Goal: Task Accomplishment & Management: Manage account settings

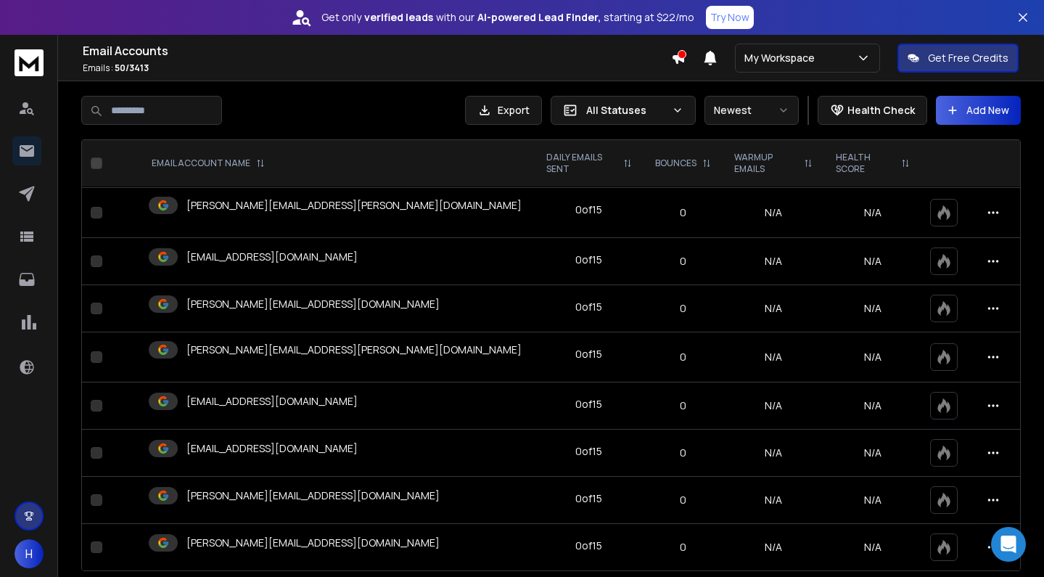
scroll to position [565, 0]
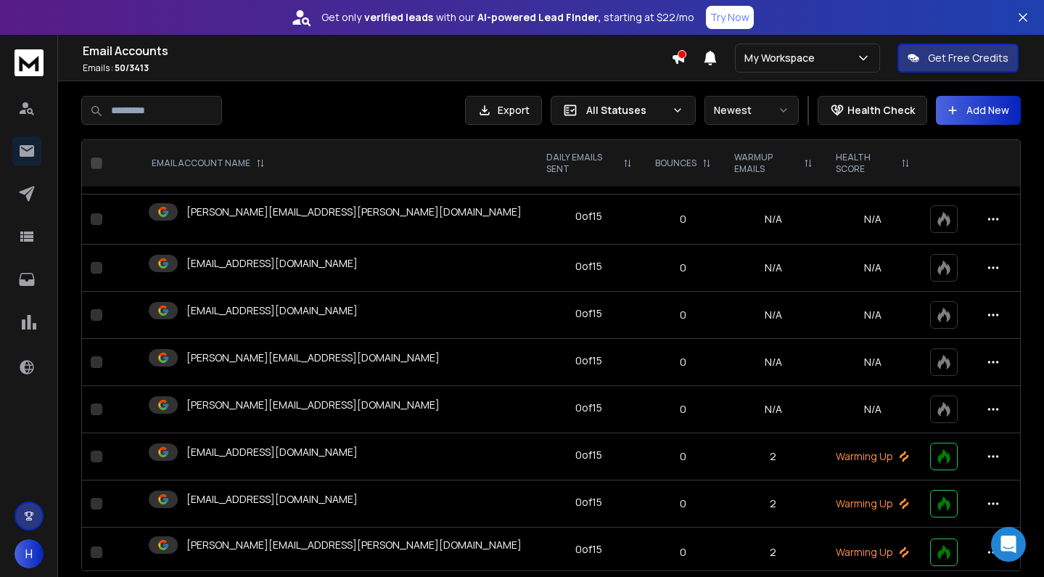
click at [94, 404] on button "button" at bounding box center [97, 410] width 12 height 12
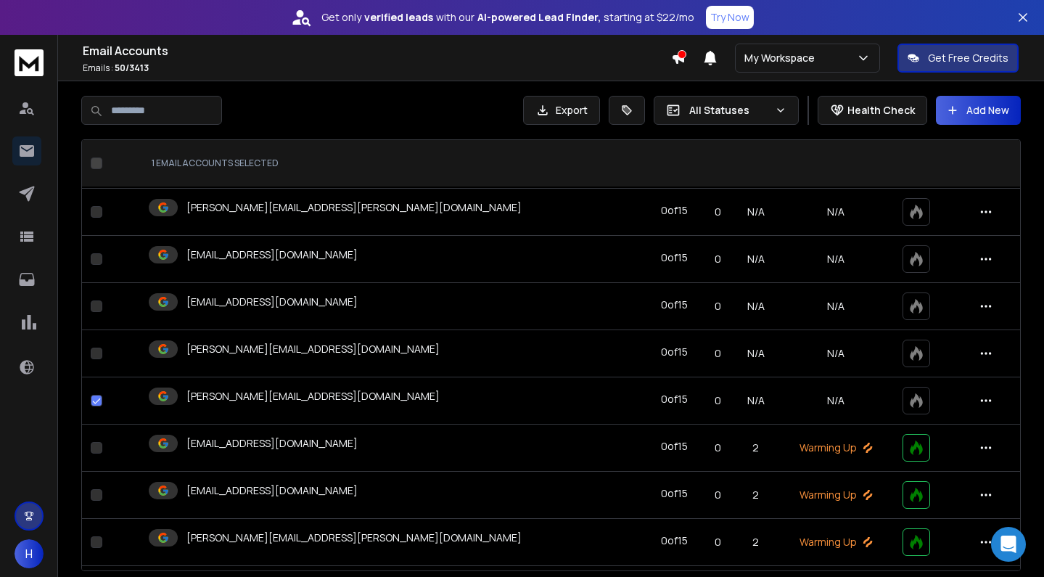
click at [94, 358] on button "button" at bounding box center [97, 354] width 12 height 12
click at [97, 308] on button "button" at bounding box center [97, 306] width 12 height 12
click at [97, 262] on button "button" at bounding box center [97, 259] width 12 height 12
click at [99, 218] on td at bounding box center [111, 212] width 58 height 47
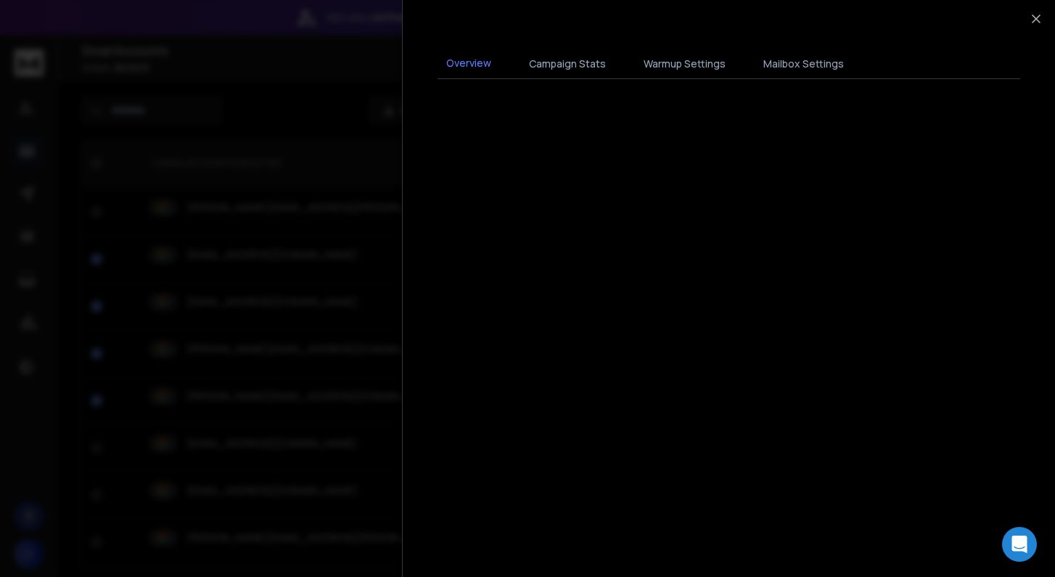
click at [99, 219] on div at bounding box center [527, 288] width 1055 height 577
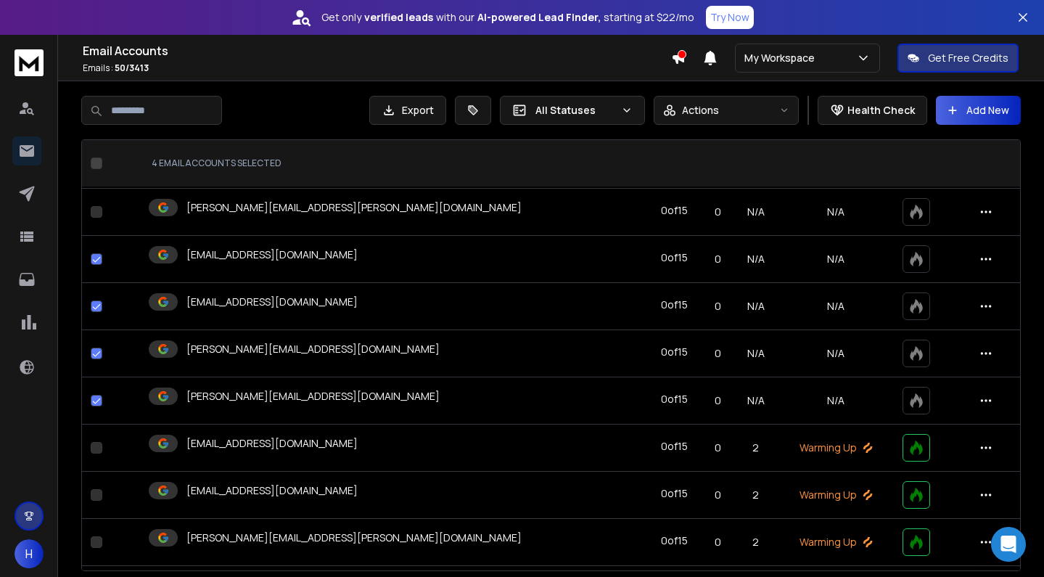
click at [98, 213] on button "button" at bounding box center [97, 212] width 12 height 12
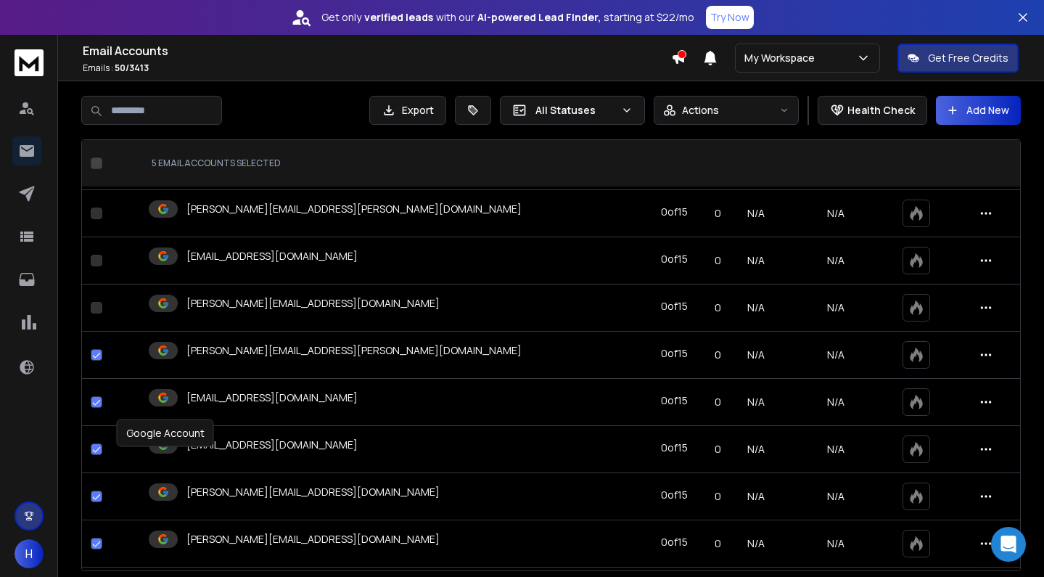
scroll to position [365, 0]
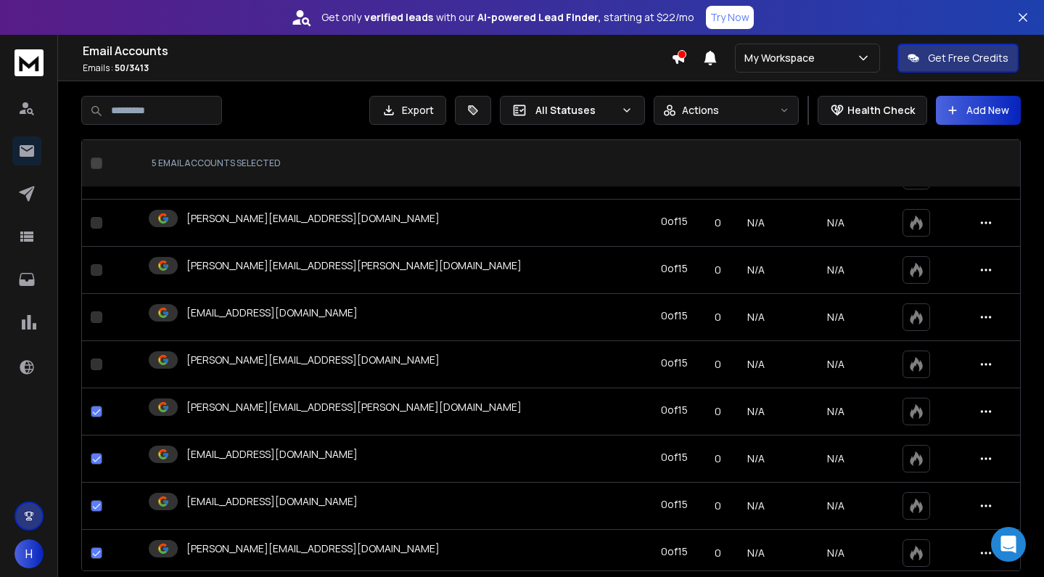
click at [97, 366] on button "button" at bounding box center [97, 365] width 12 height 12
click at [95, 311] on button "button" at bounding box center [97, 317] width 12 height 12
click at [95, 264] on button "button" at bounding box center [97, 270] width 12 height 12
click at [97, 220] on button "button" at bounding box center [97, 223] width 12 height 12
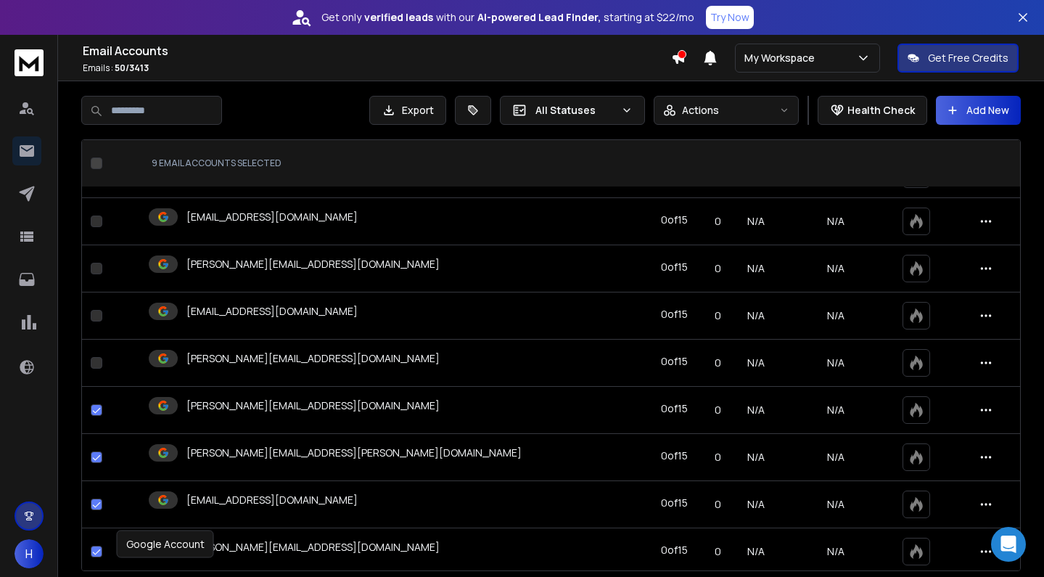
scroll to position [144, 0]
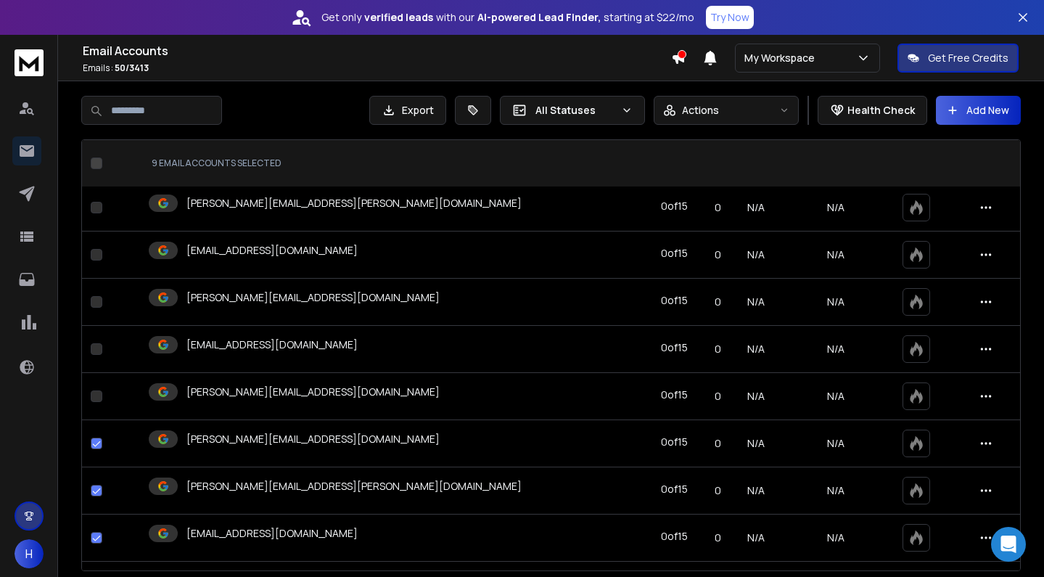
click at [97, 395] on button "button" at bounding box center [97, 396] width 12 height 12
click at [97, 348] on button "button" at bounding box center [97, 349] width 12 height 12
click at [95, 300] on button "button" at bounding box center [97, 302] width 12 height 12
click at [96, 255] on button "button" at bounding box center [97, 255] width 12 height 12
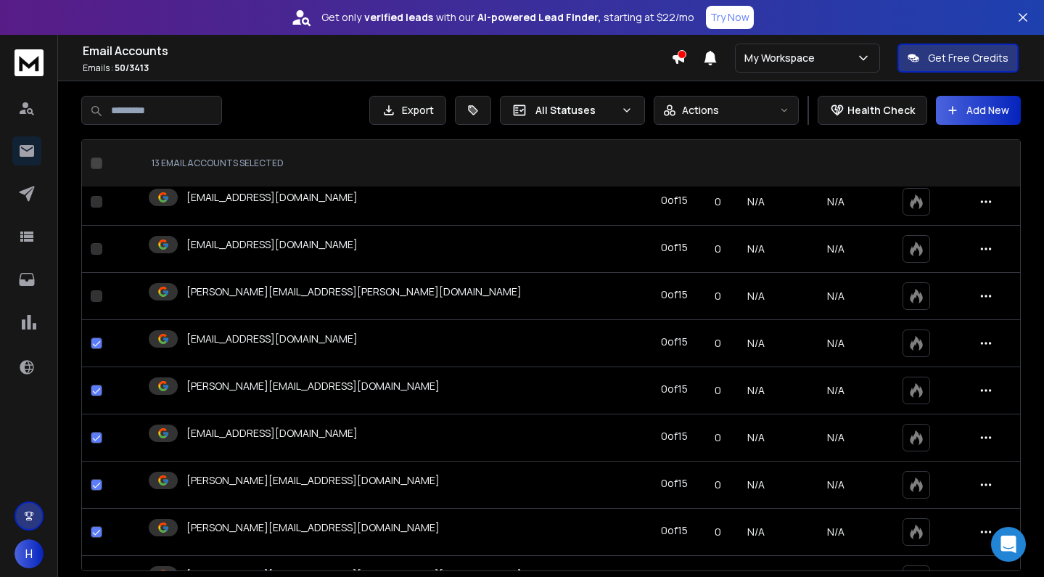
scroll to position [53, 0]
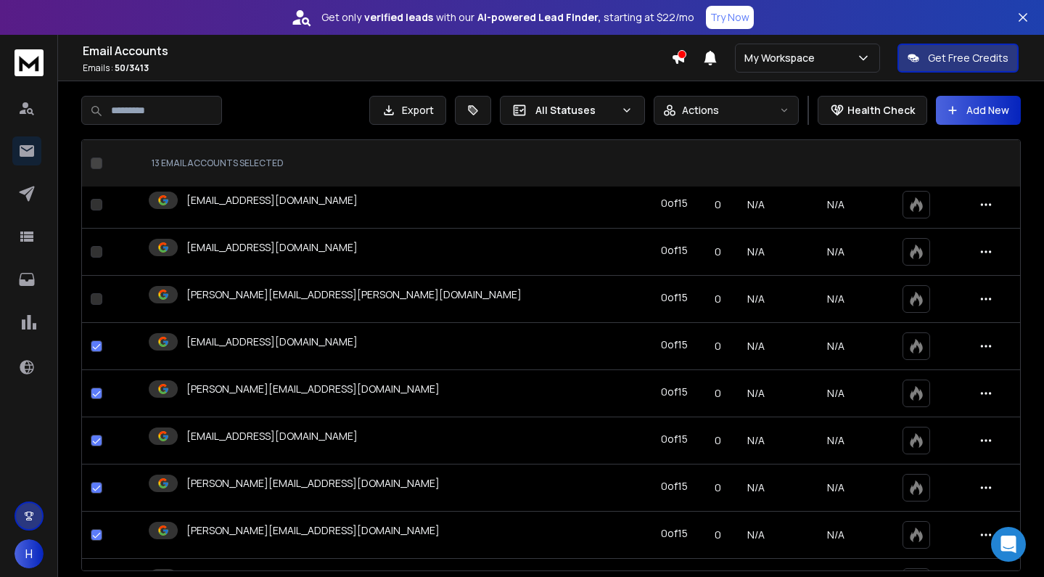
click at [94, 300] on button "button" at bounding box center [97, 299] width 12 height 12
click at [97, 250] on button "button" at bounding box center [97, 252] width 12 height 12
click at [96, 208] on button "button" at bounding box center [97, 205] width 12 height 12
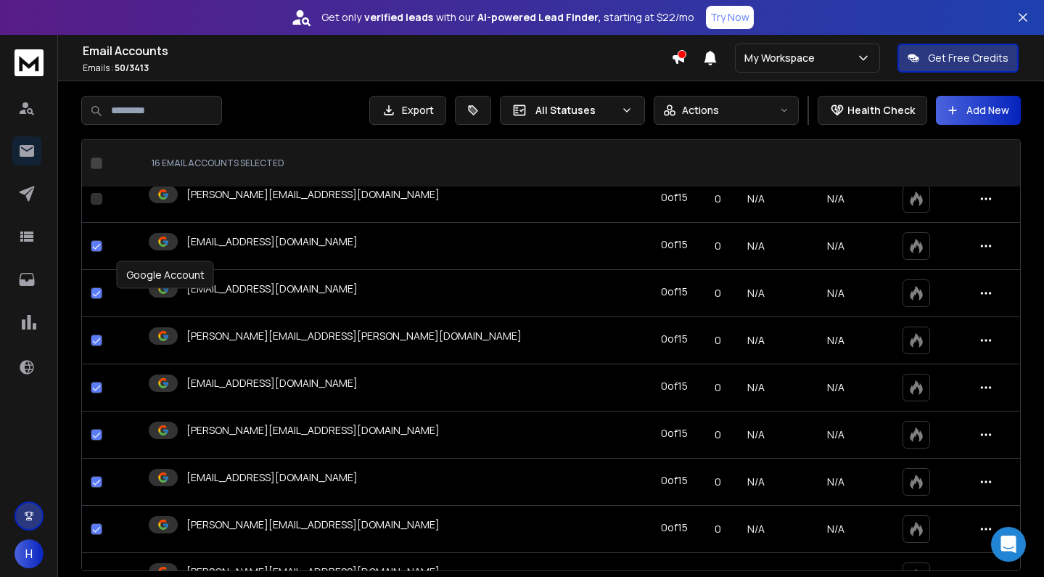
scroll to position [0, 0]
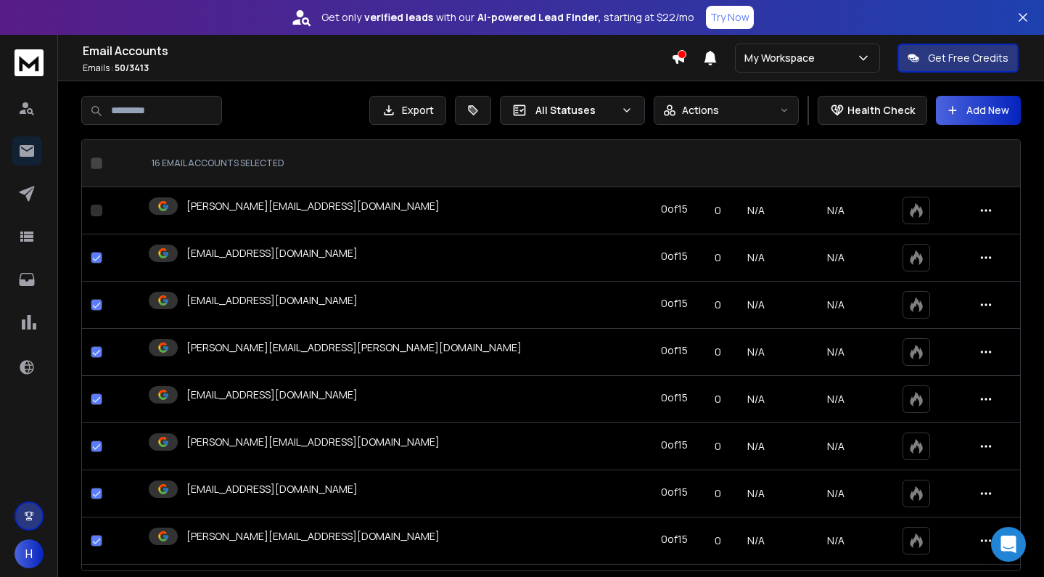
click at [98, 206] on button "button" at bounding box center [97, 211] width 12 height 12
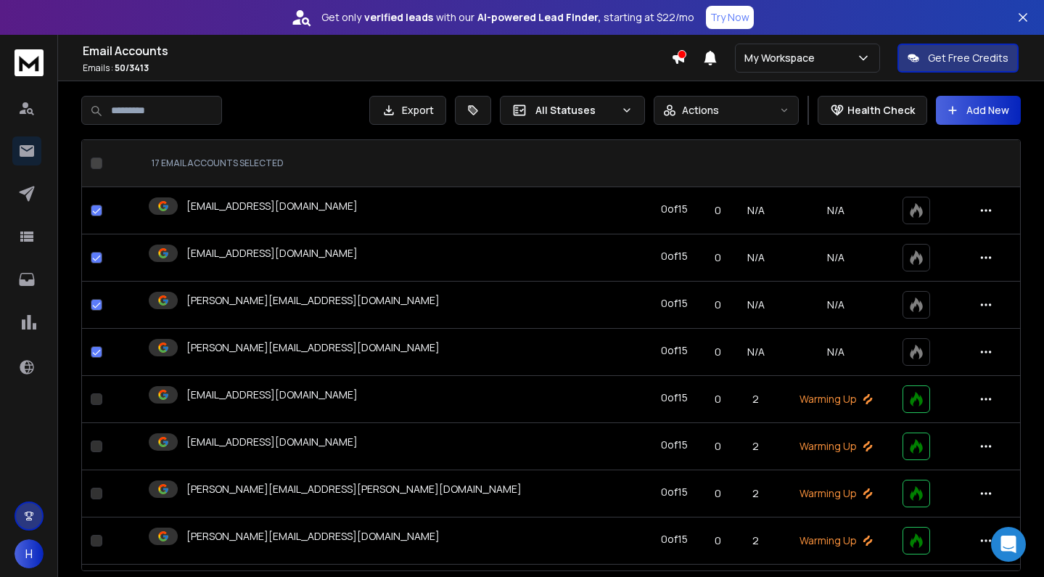
scroll to position [663, 0]
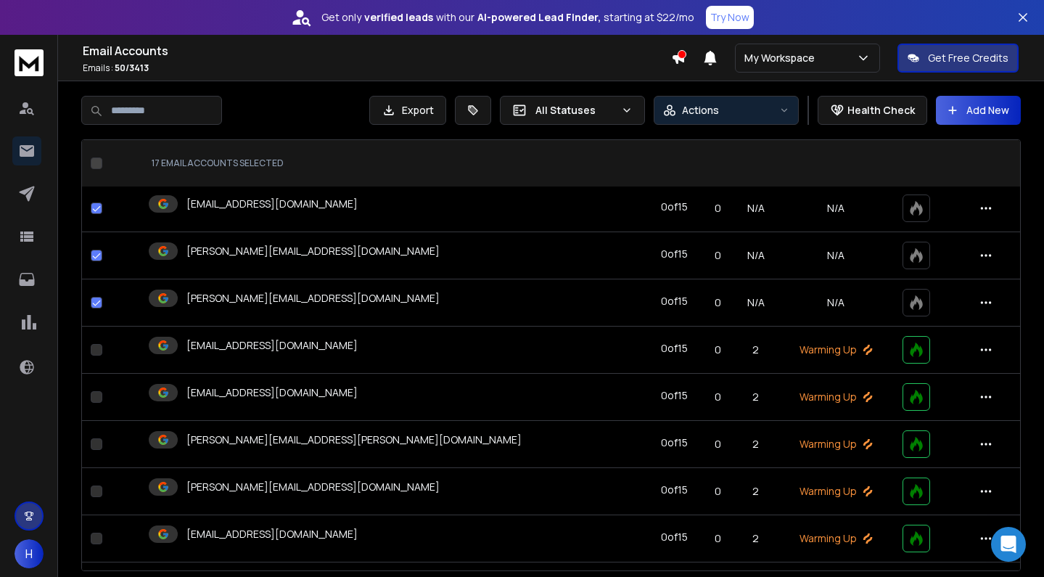
click at [705, 117] on p "Actions" at bounding box center [700, 110] width 37 height 15
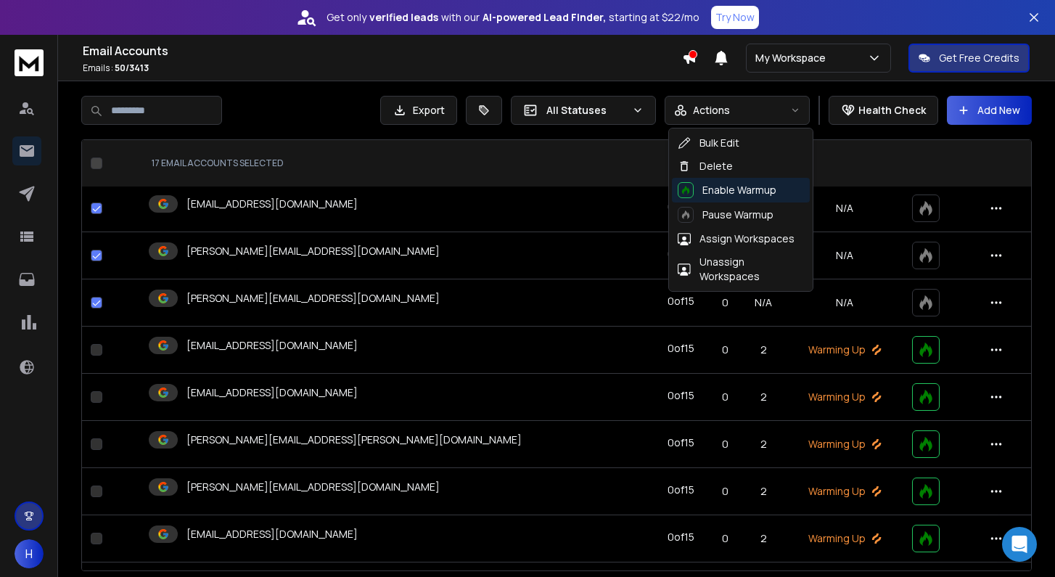
click at [714, 185] on div "Enable Warmup" at bounding box center [727, 190] width 99 height 16
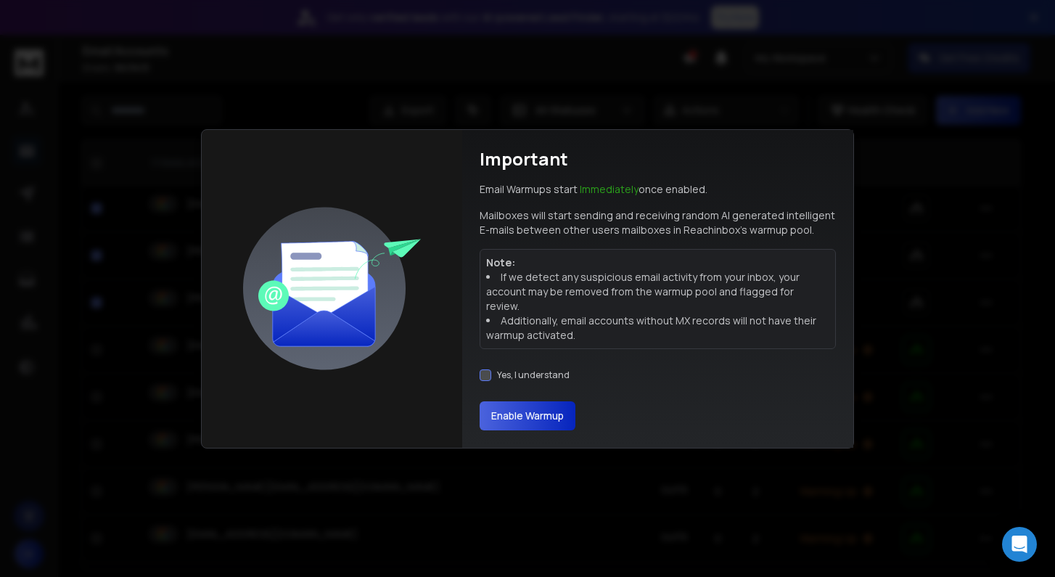
click at [483, 376] on div "Yes, I understand" at bounding box center [525, 375] width 90 height 29
click at [486, 369] on button "Yes, I understand" at bounding box center [486, 375] width 12 height 12
click at [506, 407] on button "Enable Warmup" at bounding box center [528, 415] width 96 height 29
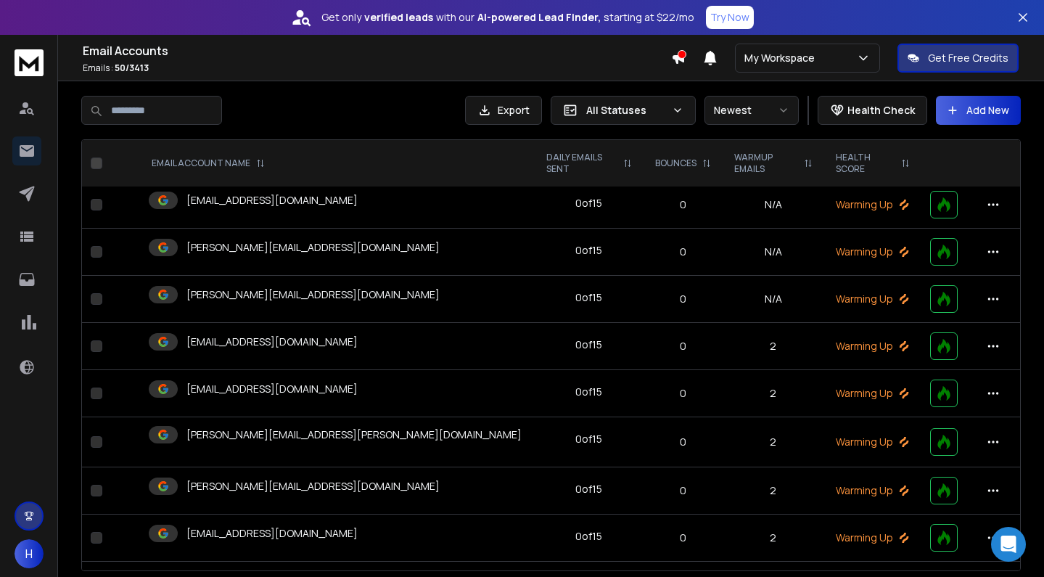
scroll to position [677, 0]
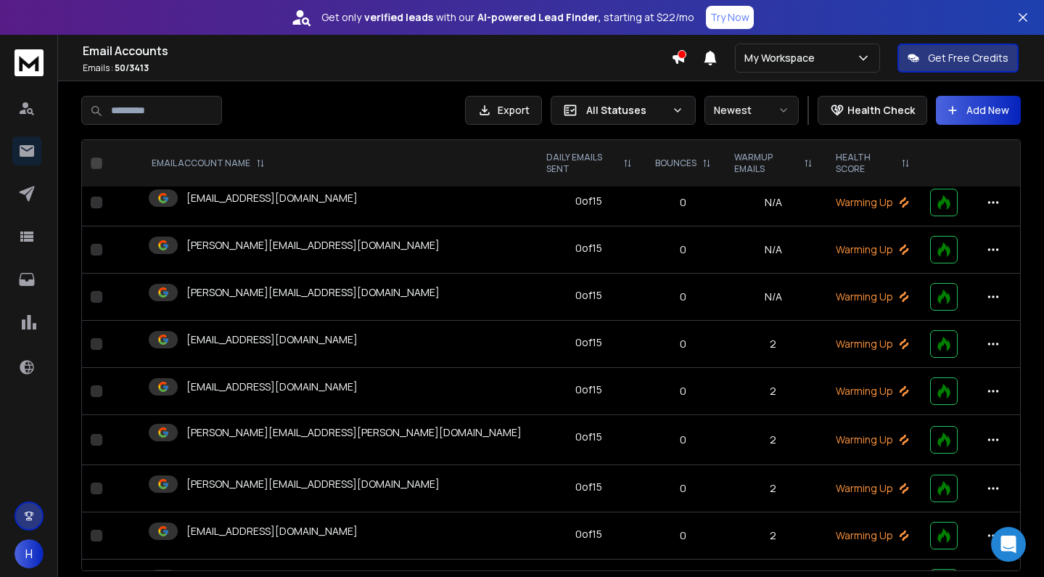
click at [98, 291] on button "button" at bounding box center [97, 297] width 12 height 12
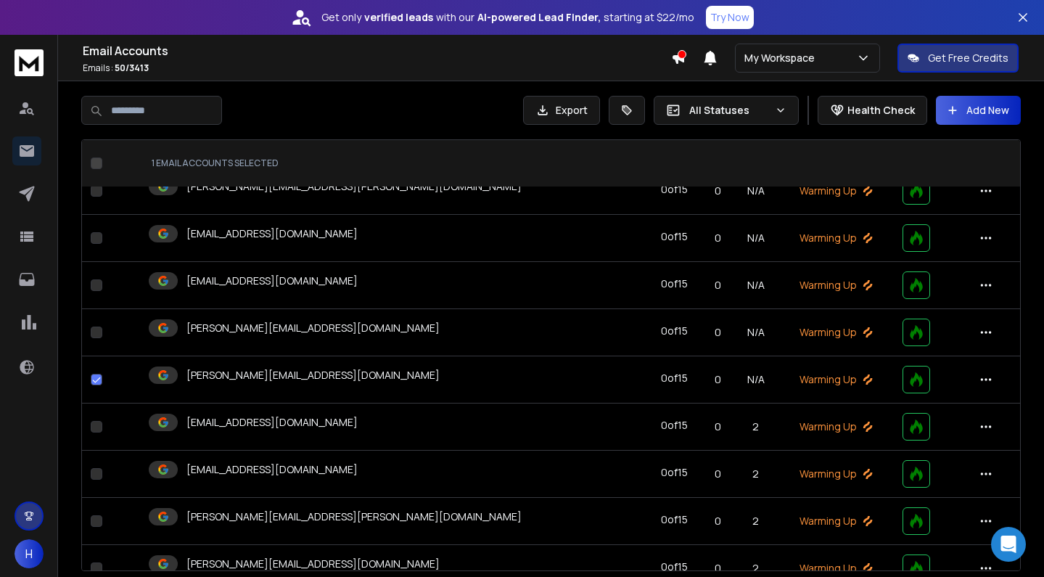
scroll to position [582, 0]
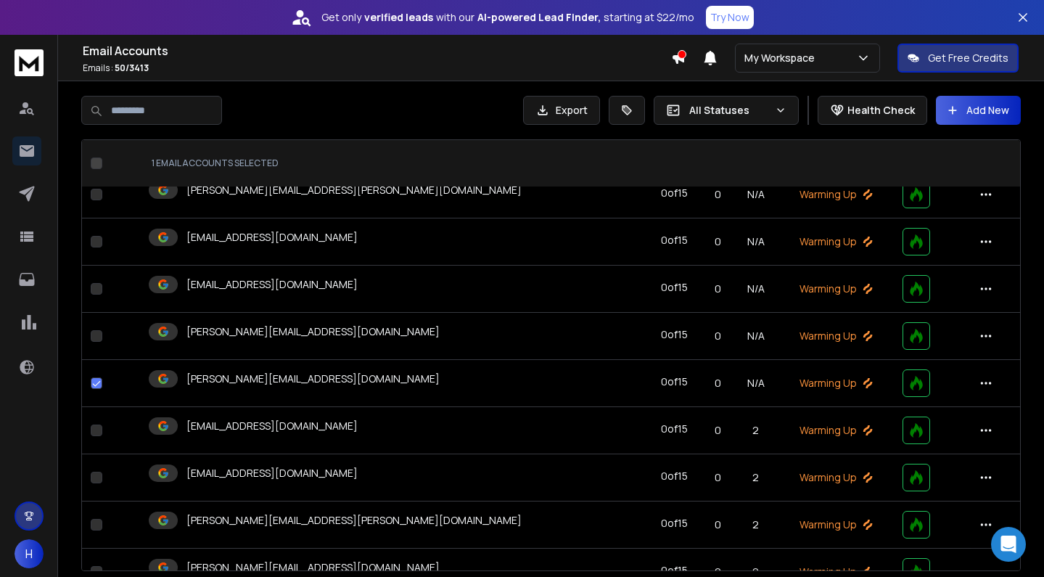
click at [96, 337] on button "button" at bounding box center [97, 336] width 12 height 12
click at [97, 284] on button "button" at bounding box center [97, 289] width 12 height 12
click at [96, 242] on button "button" at bounding box center [97, 242] width 12 height 12
click at [96, 194] on button "button" at bounding box center [97, 195] width 12 height 12
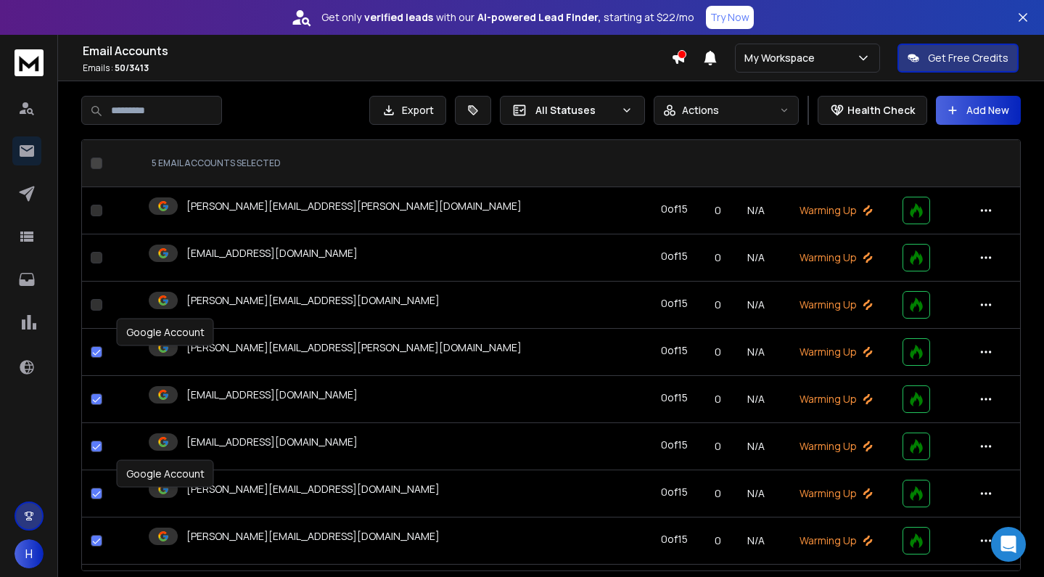
scroll to position [414, 0]
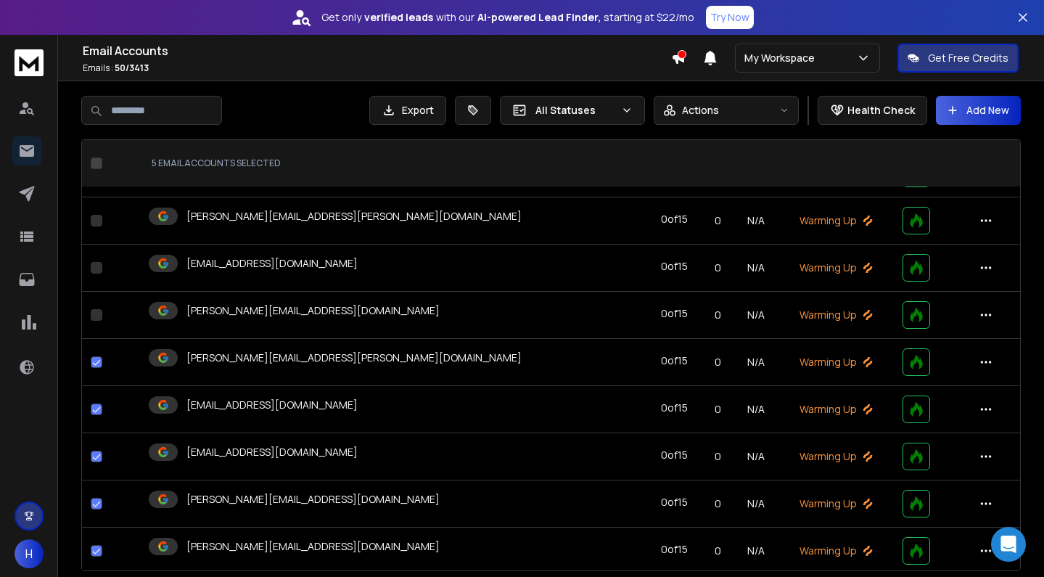
click at [95, 316] on button "button" at bounding box center [97, 315] width 12 height 12
click at [99, 263] on button "button" at bounding box center [97, 268] width 12 height 12
click at [98, 221] on button "button" at bounding box center [97, 221] width 12 height 12
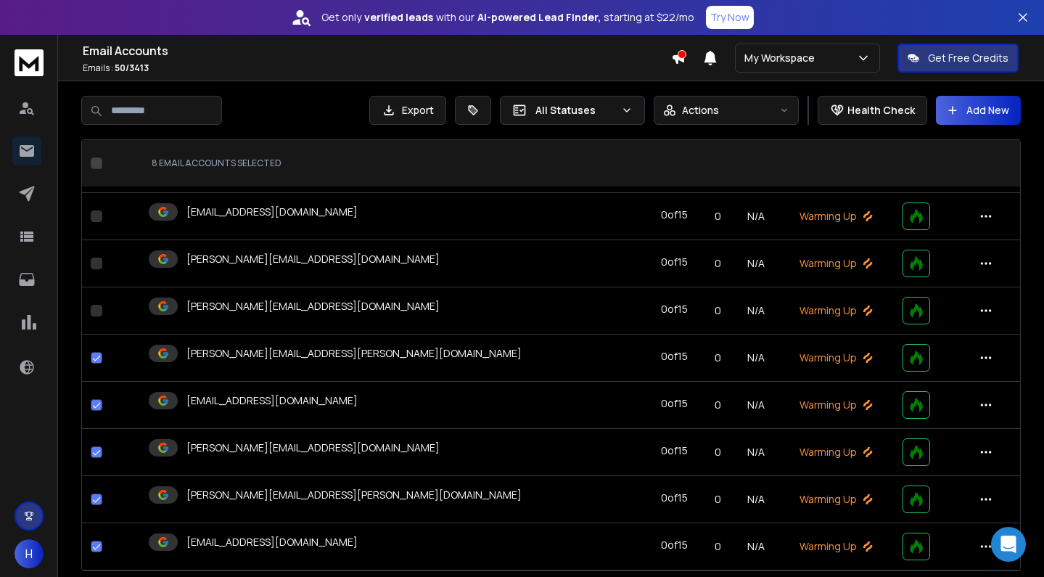
scroll to position [275, 0]
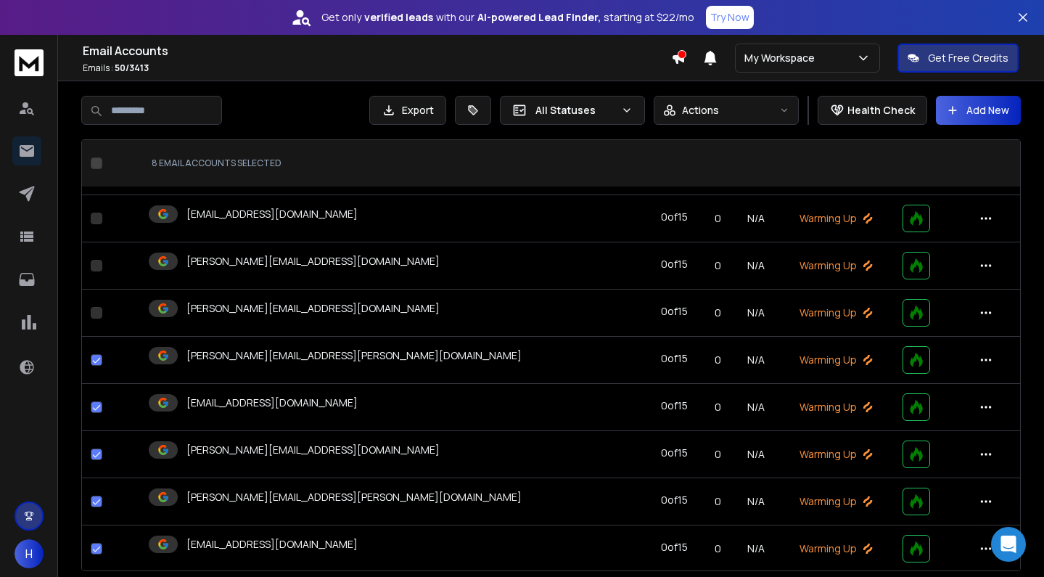
click at [98, 314] on button "button" at bounding box center [97, 313] width 12 height 12
click at [99, 266] on button "button" at bounding box center [97, 266] width 12 height 12
click at [97, 221] on button "button" at bounding box center [97, 219] width 12 height 12
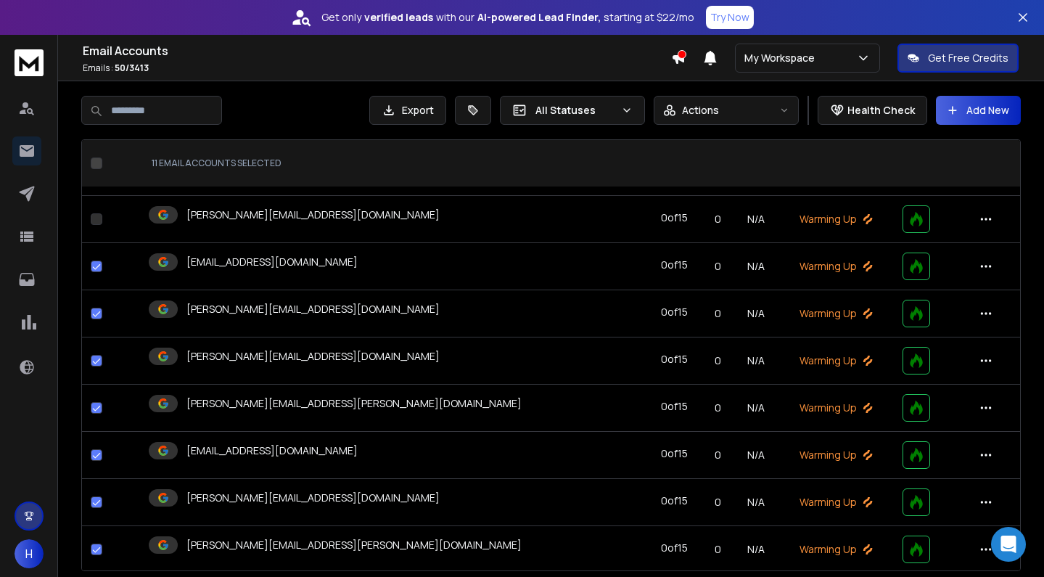
scroll to position [44, 0]
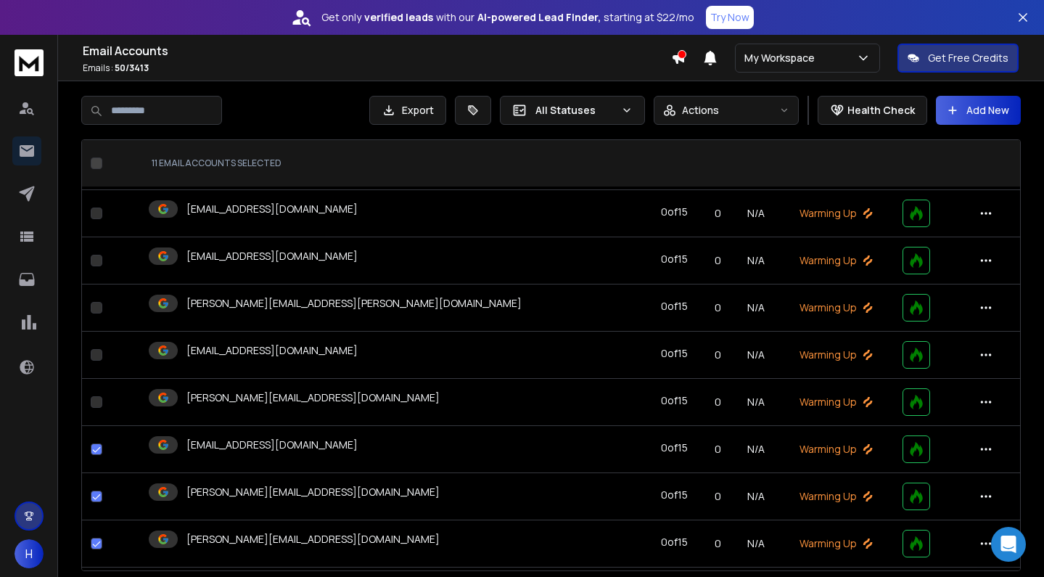
click at [97, 399] on button "button" at bounding box center [97, 402] width 12 height 12
click at [97, 358] on button "button" at bounding box center [97, 355] width 12 height 12
drag, startPoint x: 96, startPoint y: 306, endPoint x: 98, endPoint y: 292, distance: 14.0
click at [96, 306] on button "button" at bounding box center [97, 308] width 12 height 12
click at [94, 261] on button "button" at bounding box center [97, 261] width 12 height 12
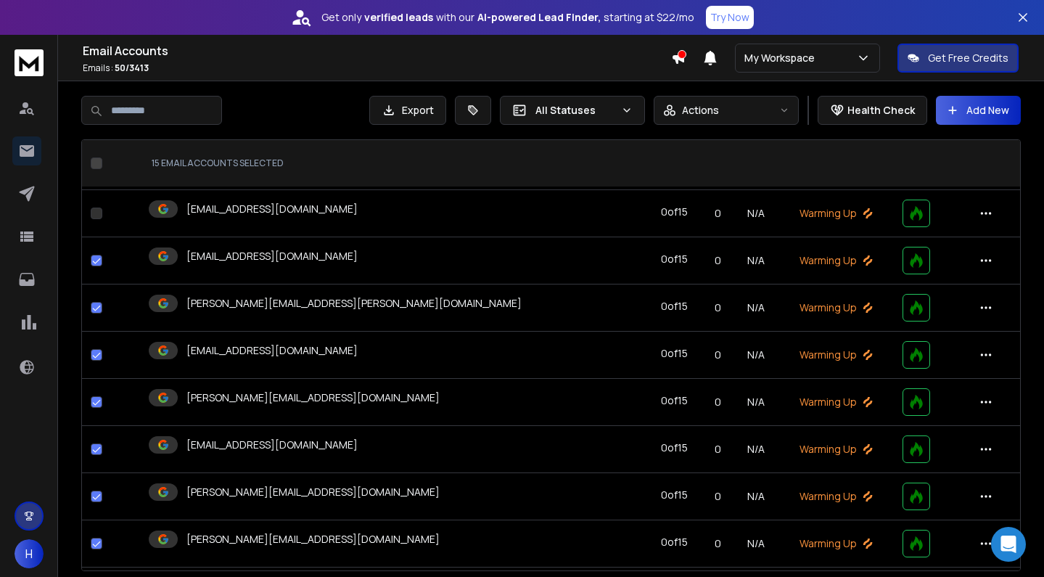
click at [97, 212] on button "button" at bounding box center [97, 214] width 12 height 12
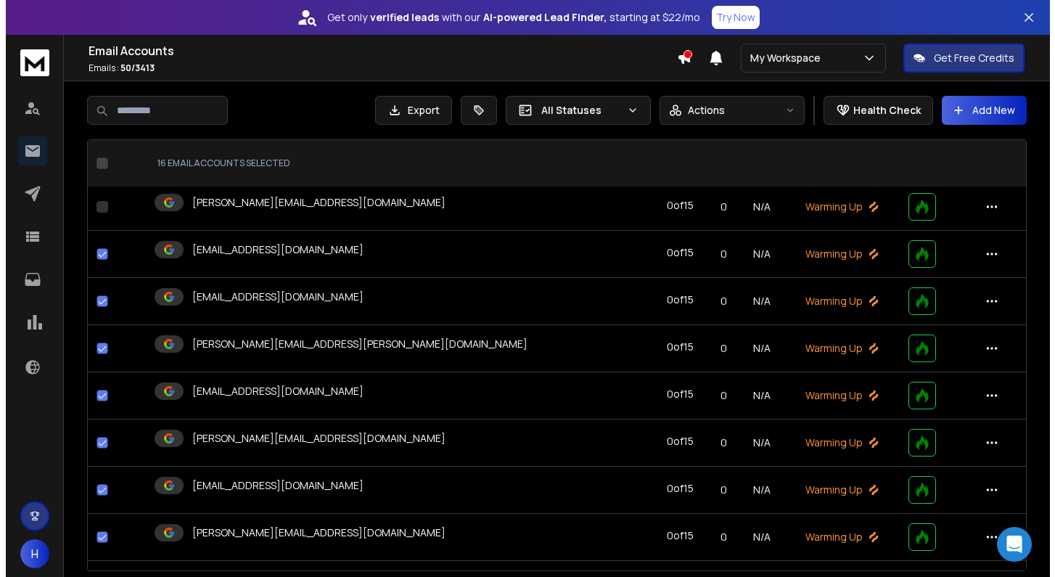
scroll to position [0, 0]
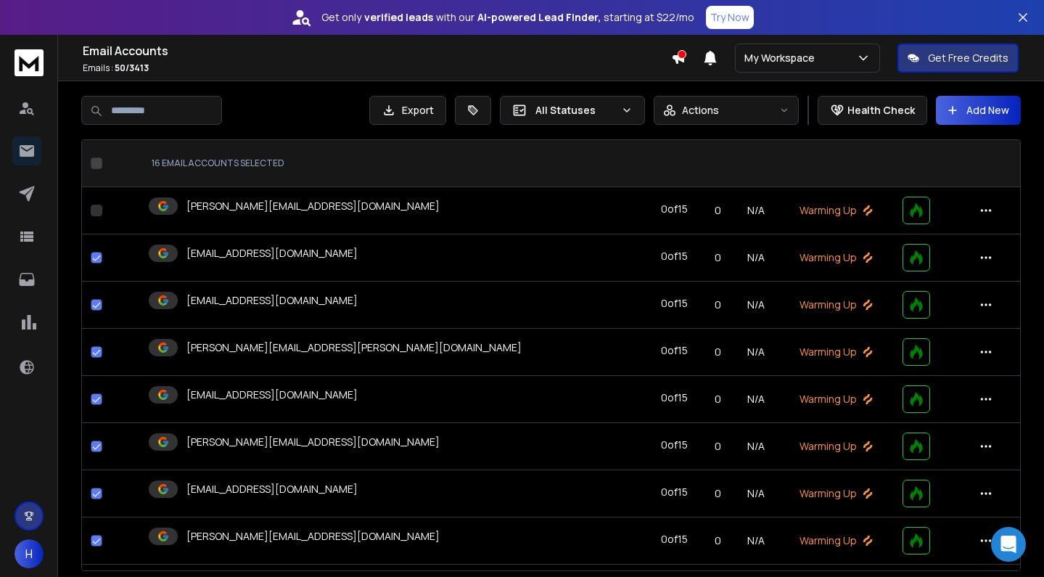
click at [97, 213] on button "button" at bounding box center [97, 211] width 12 height 12
click at [705, 117] on button "Actions" at bounding box center [726, 110] width 145 height 29
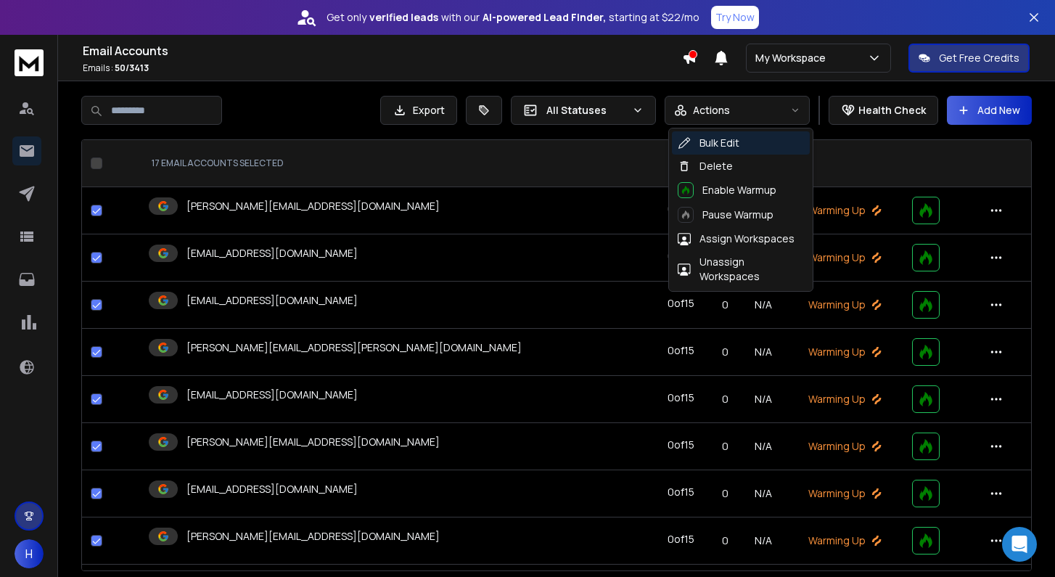
click at [706, 144] on div "Bulk Edit" at bounding box center [709, 143] width 62 height 15
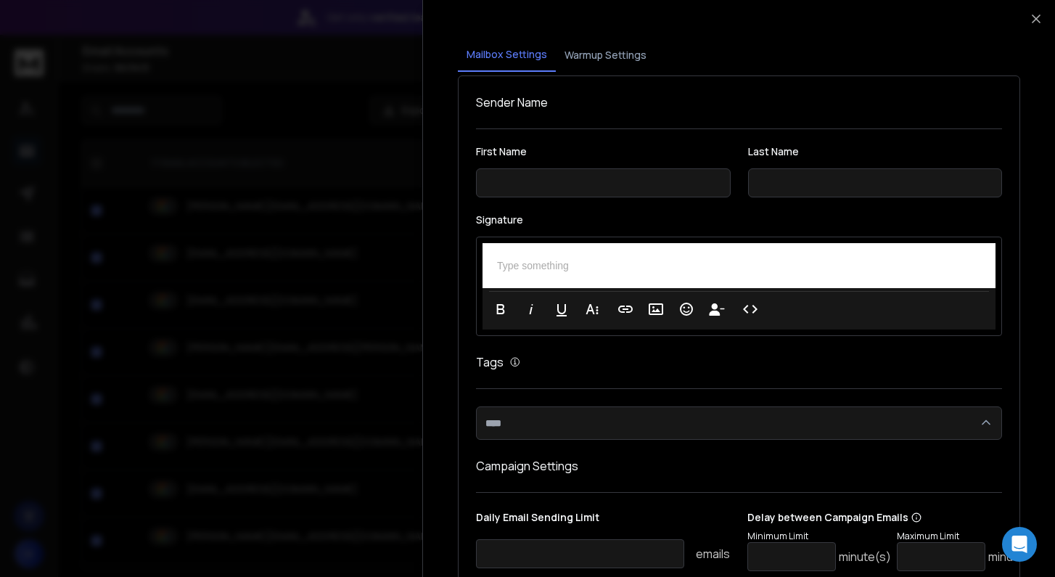
click at [591, 53] on button "Warmup Settings" at bounding box center [605, 55] width 99 height 32
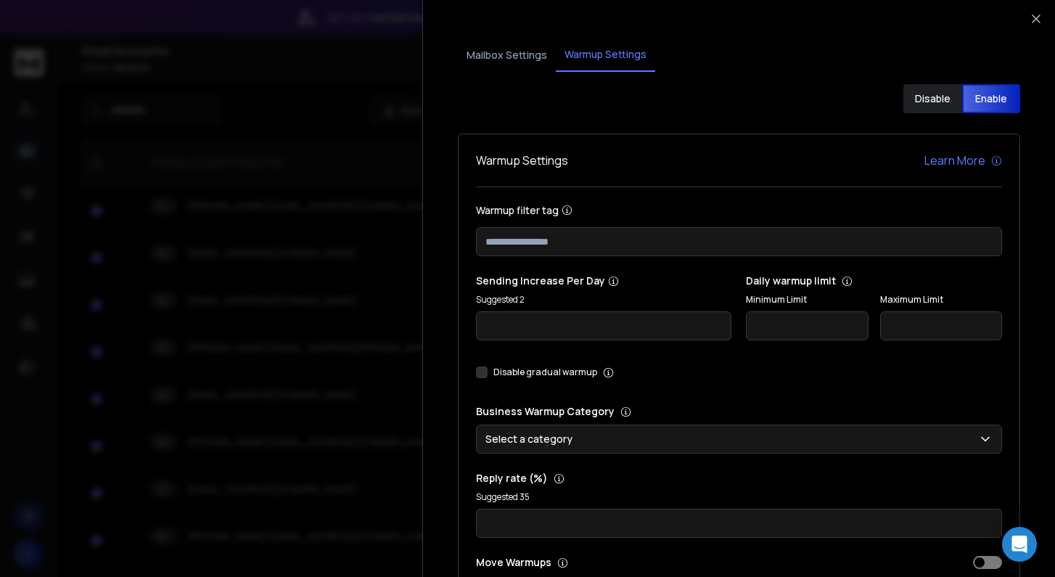
click at [581, 237] on input at bounding box center [739, 241] width 526 height 29
type input "**********"
click at [675, 335] on input "number" at bounding box center [604, 325] width 256 height 29
type input "*"
click at [816, 329] on input "number" at bounding box center [807, 325] width 122 height 29
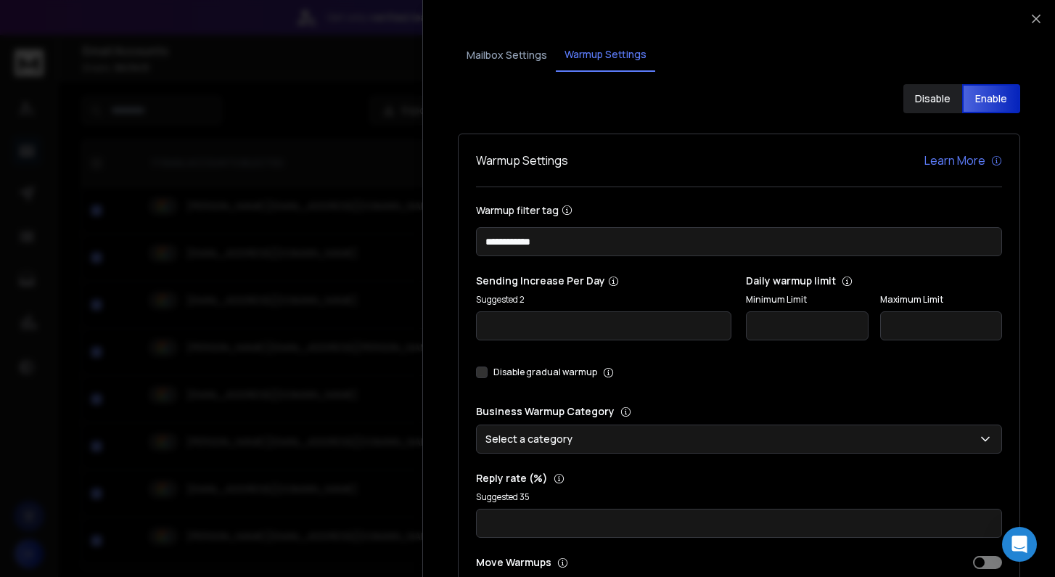
type input "*"
click at [870, 327] on div "Minimum Limit * Maximum Limit" at bounding box center [874, 317] width 256 height 46
click at [903, 343] on form "**********" at bounding box center [739, 428] width 526 height 552
click at [923, 327] on input "number" at bounding box center [941, 325] width 122 height 29
type input "**"
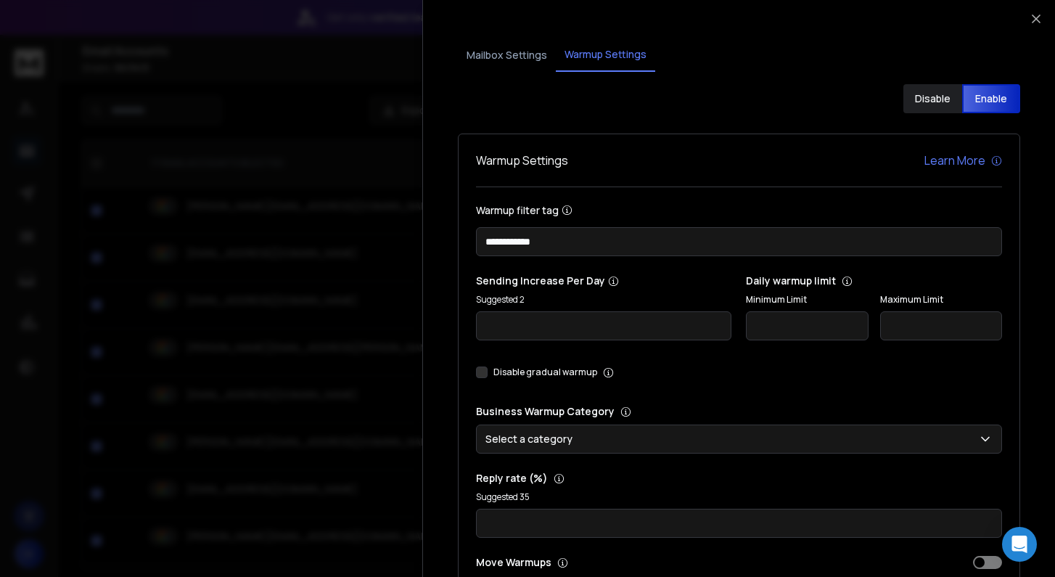
click at [880, 383] on div "Disable gradual warmup" at bounding box center [739, 372] width 526 height 29
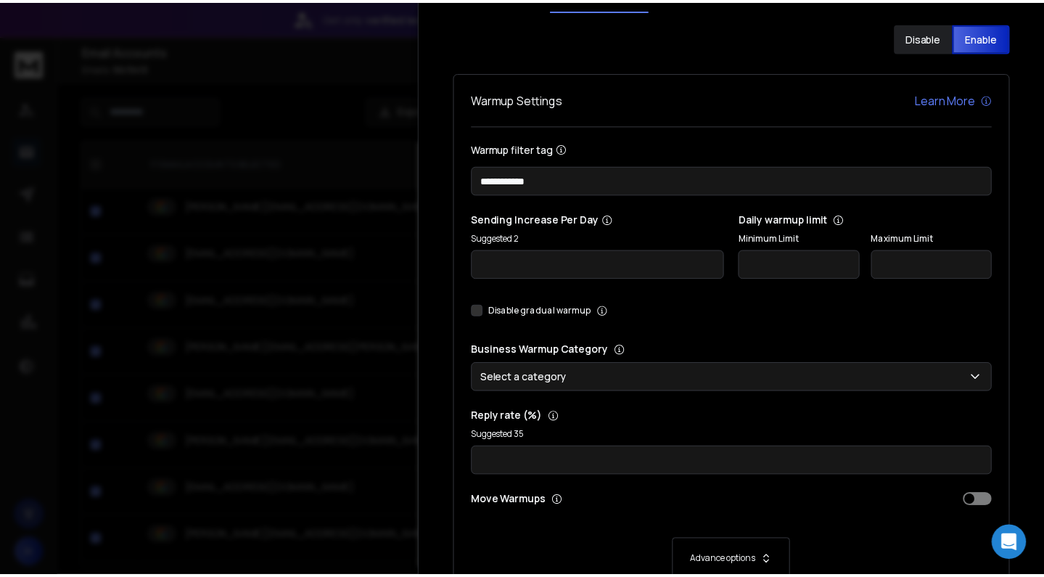
scroll to position [186, 0]
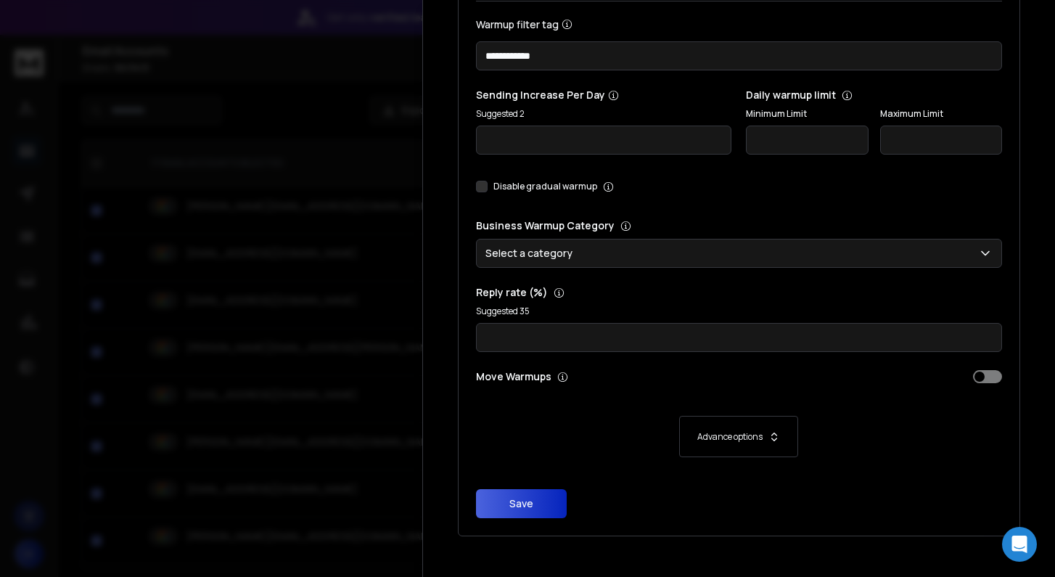
click at [534, 503] on button "Save" at bounding box center [521, 503] width 91 height 29
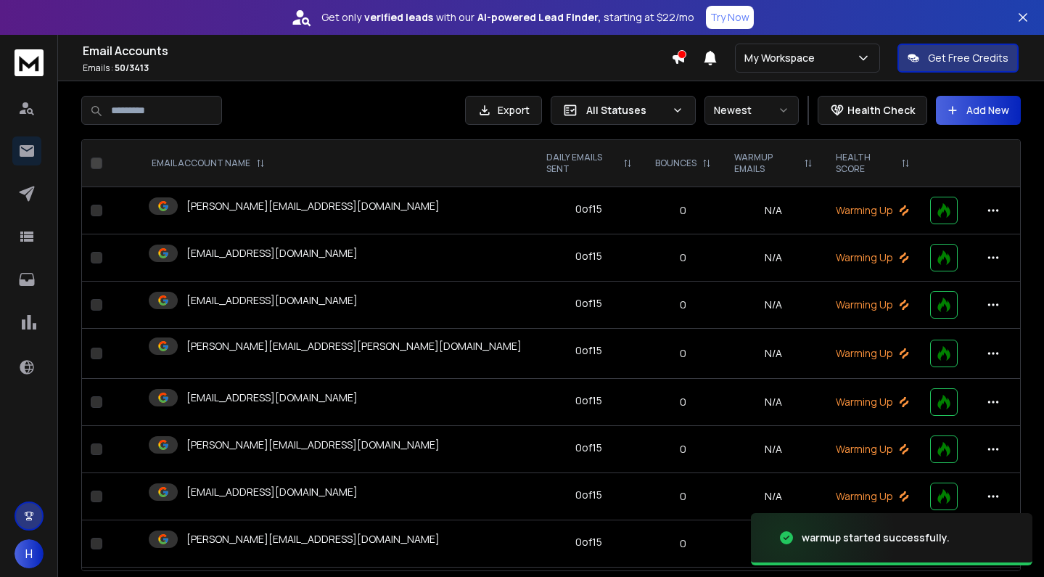
click at [346, 86] on div "Export All Statuses Newest Health Check Add New EMAIL ACCOUNT NAME DAILY EMAILS…" at bounding box center [551, 333] width 986 height 504
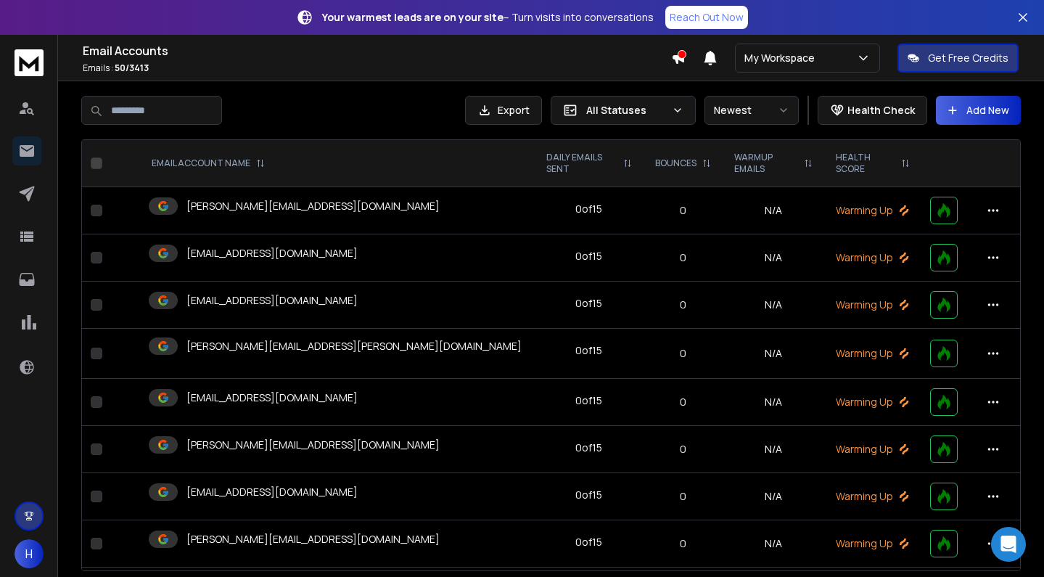
click at [180, 118] on input at bounding box center [151, 110] width 141 height 29
type input "****"
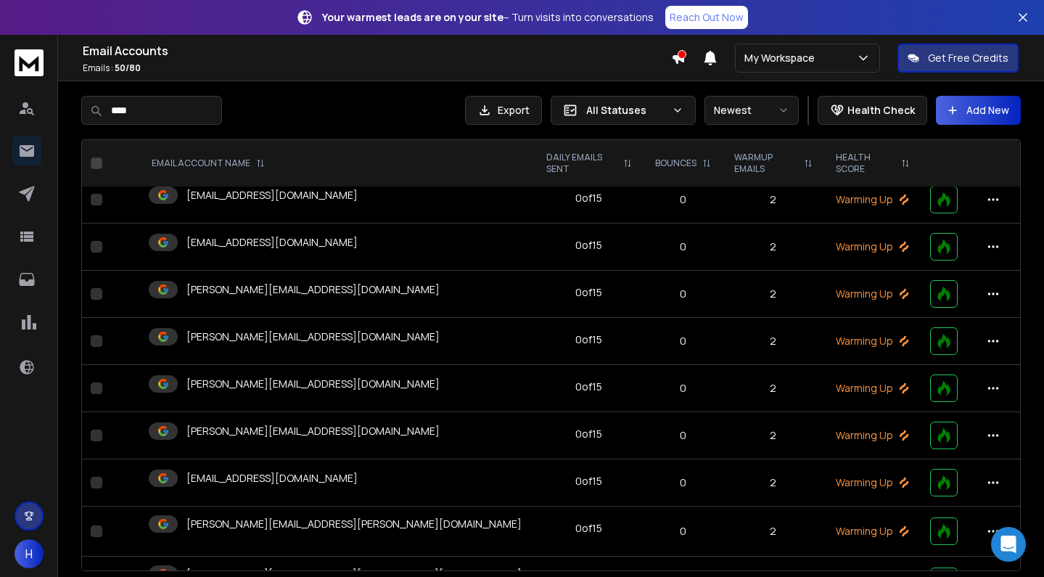
scroll to position [967, 0]
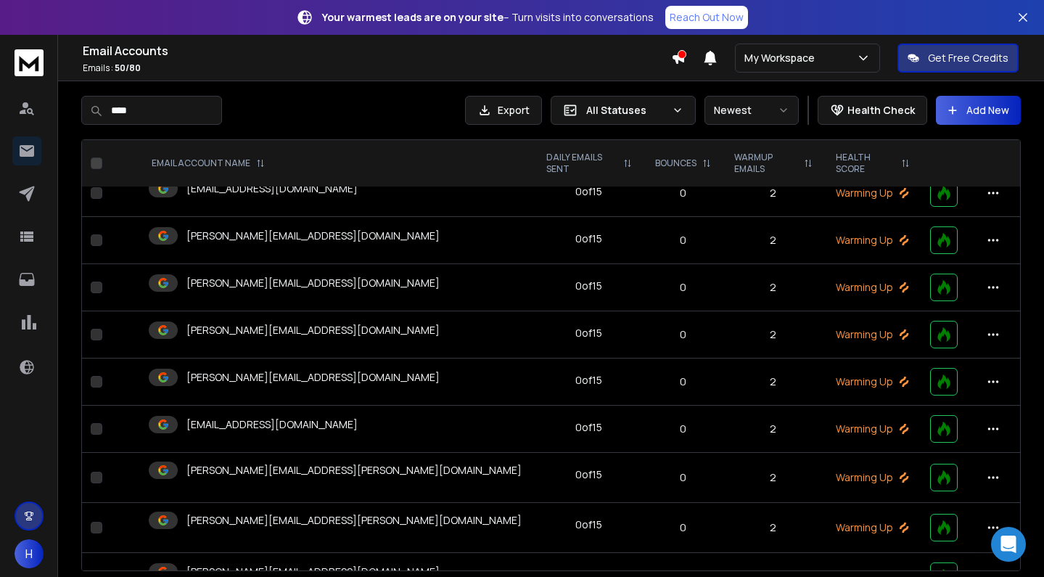
click at [189, 109] on input "****" at bounding box center [151, 110] width 141 height 29
paste input "**********"
type input "**********"
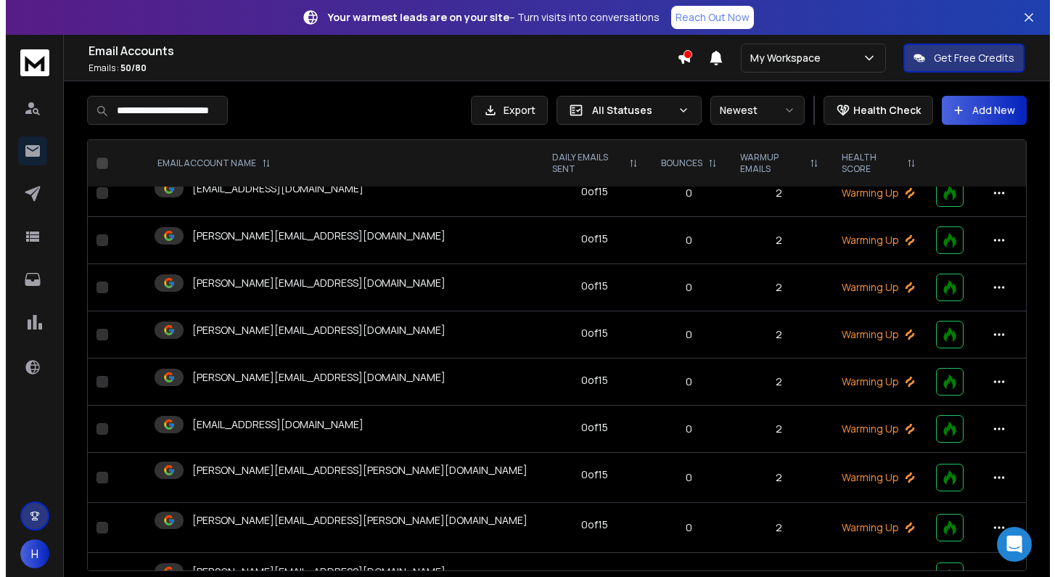
scroll to position [0, 17]
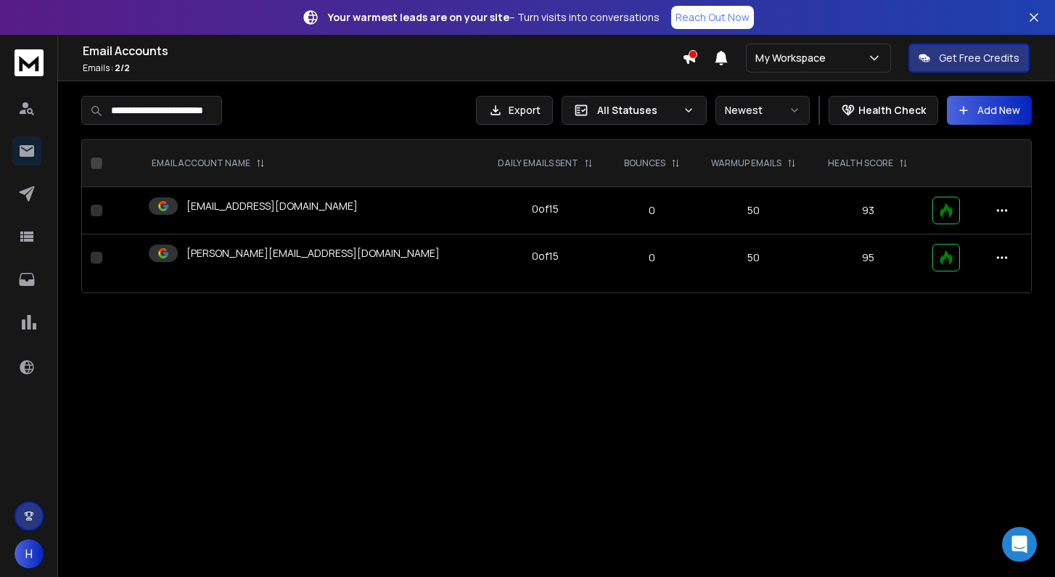
click at [180, 112] on input "**********" at bounding box center [151, 110] width 141 height 29
paste input "**"
type input "**********"
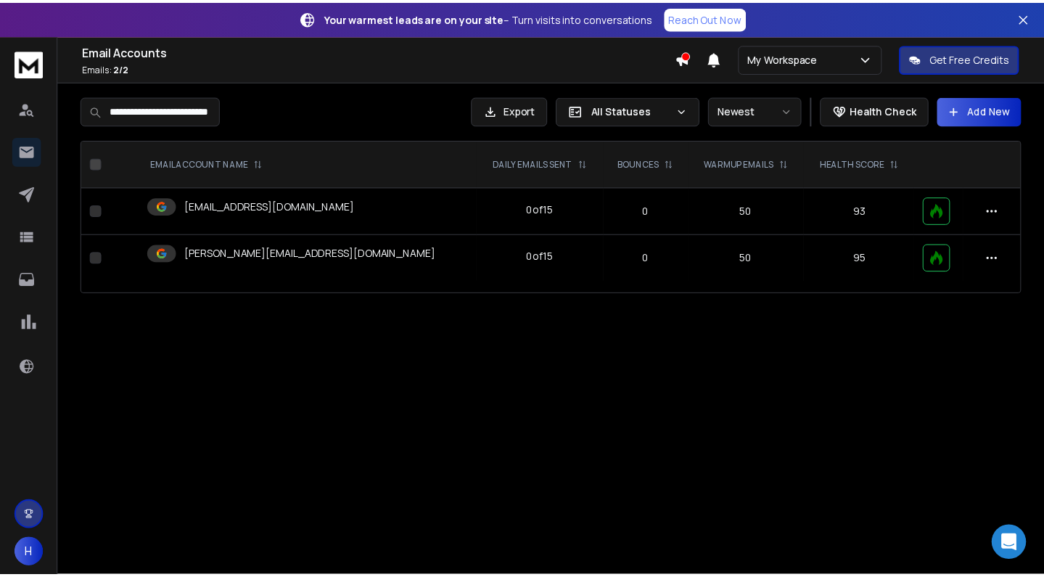
scroll to position [0, 34]
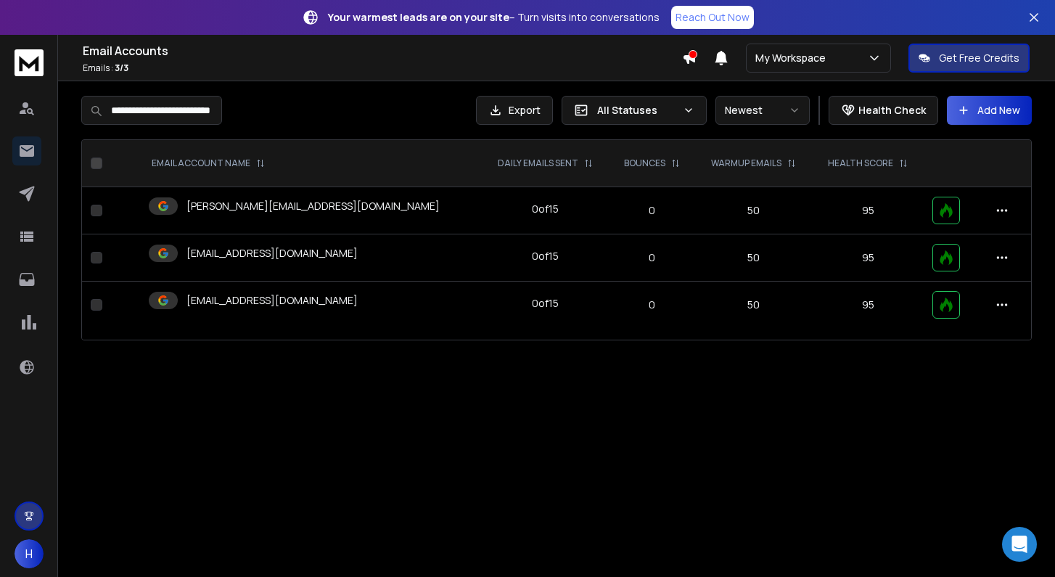
click at [142, 112] on input "**********" at bounding box center [151, 110] width 141 height 29
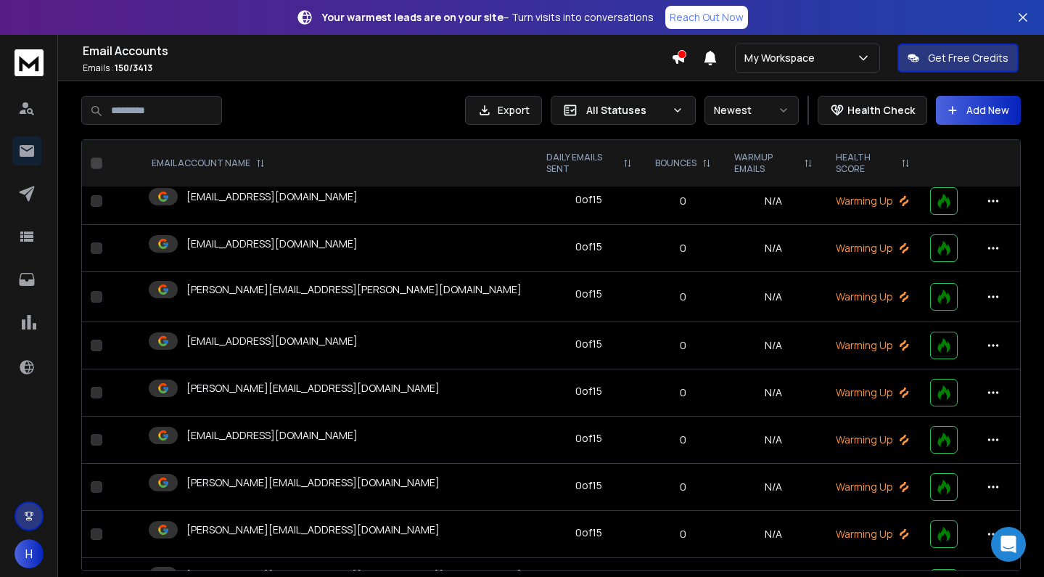
scroll to position [0, 0]
